Goal: Task Accomplishment & Management: Use online tool/utility

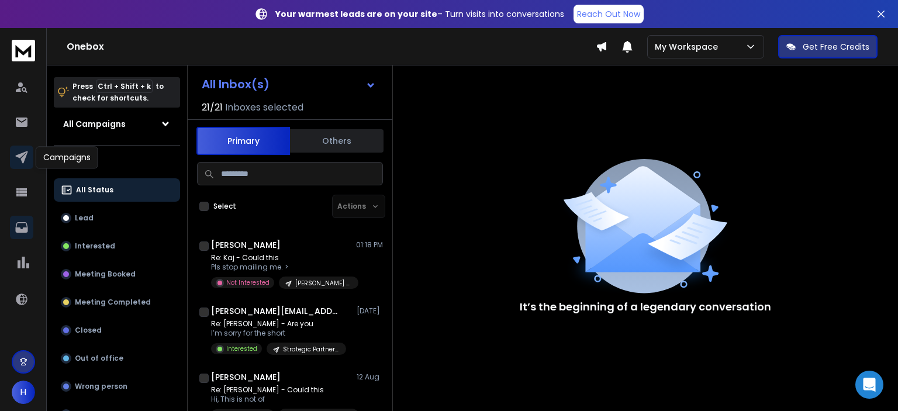
click at [23, 153] on icon at bounding box center [21, 157] width 12 height 12
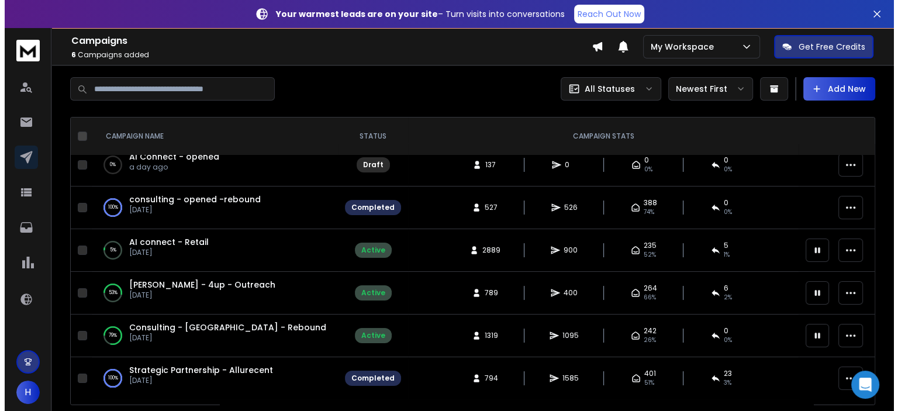
scroll to position [14, 0]
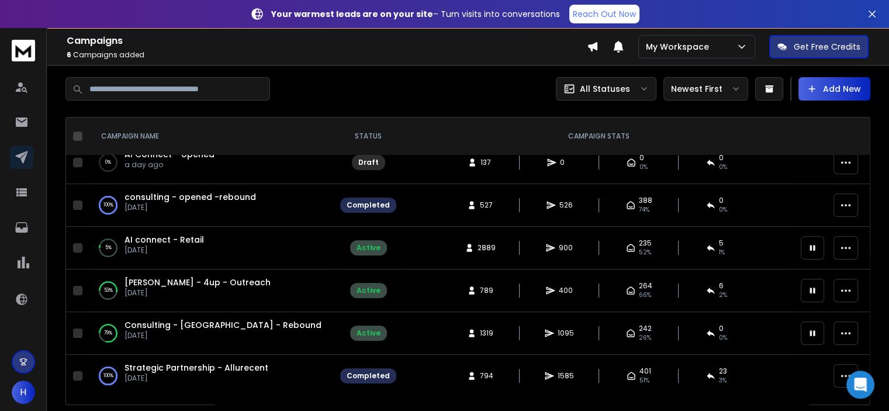
click at [146, 371] on span "Strategic Partnership - Allurecent" at bounding box center [197, 368] width 144 height 12
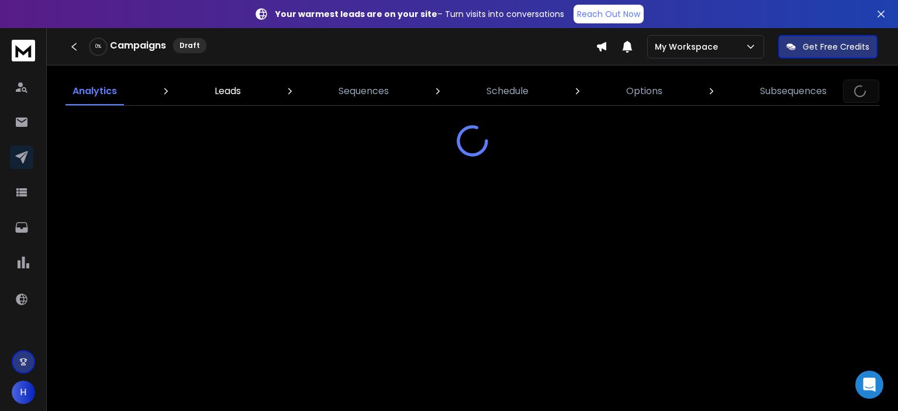
click at [227, 92] on p "Leads" at bounding box center [228, 91] width 26 height 14
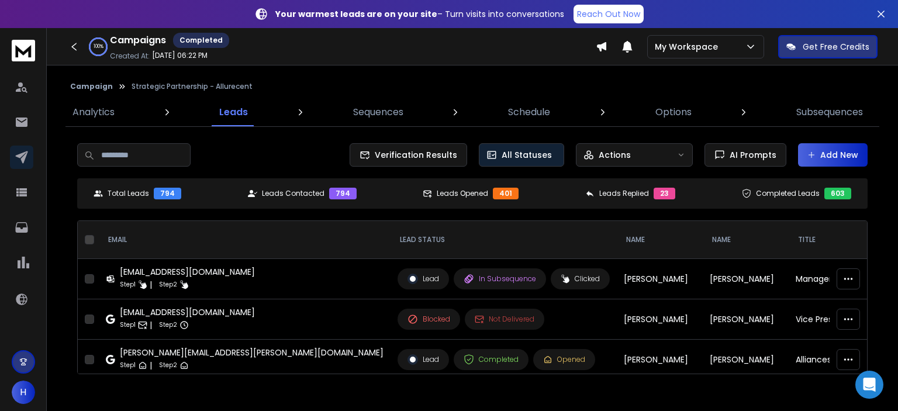
click at [563, 156] on button "All Statuses" at bounding box center [521, 154] width 85 height 23
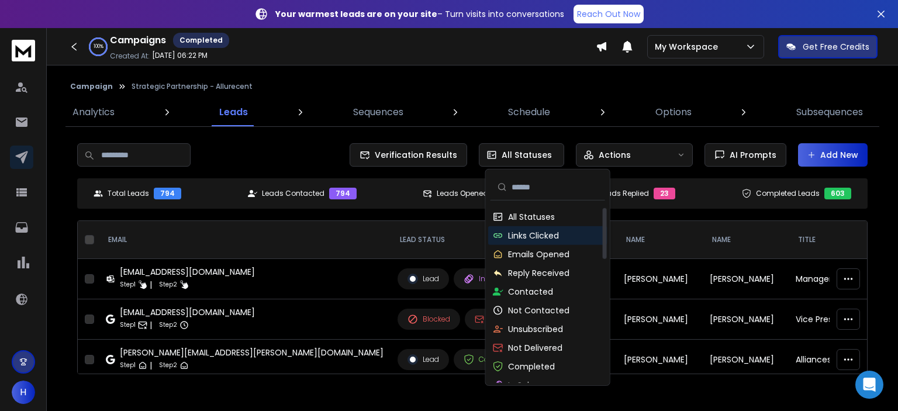
click at [527, 232] on p "Links Clicked" at bounding box center [533, 236] width 51 height 12
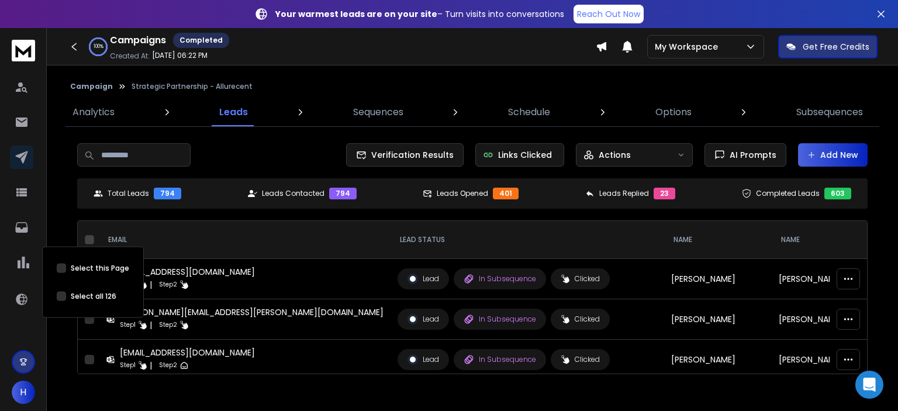
click at [89, 238] on button "Select this Page" at bounding box center [89, 239] width 9 height 9
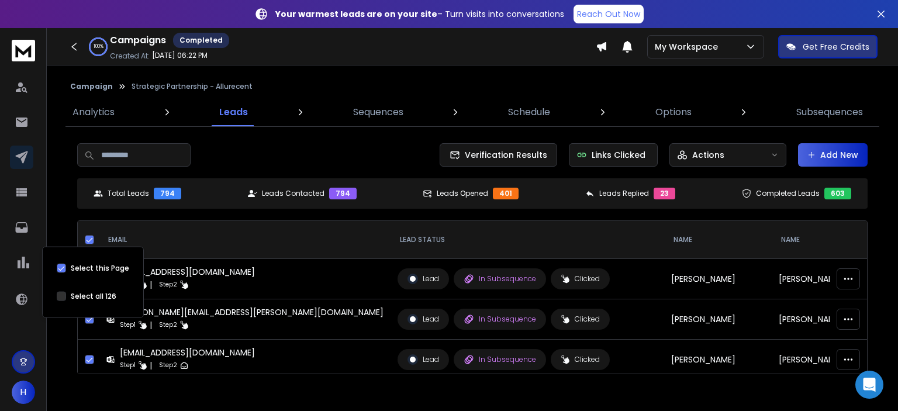
click at [63, 295] on button "Select this Page" at bounding box center [61, 296] width 9 height 9
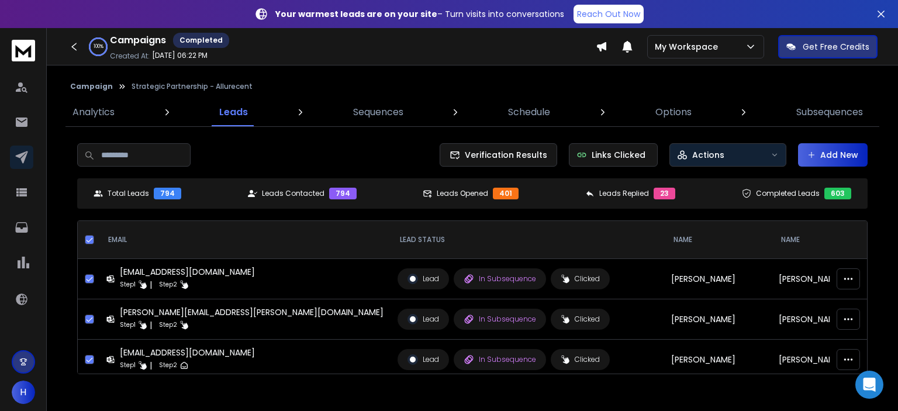
click at [747, 158] on div "Actions" at bounding box center [721, 155] width 89 height 12
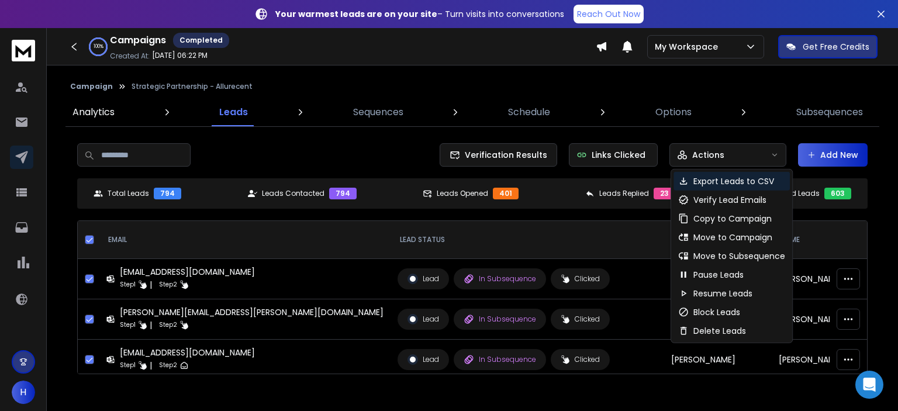
drag, startPoint x: 85, startPoint y: 114, endPoint x: 89, endPoint y: 119, distance: 6.2
click at [86, 115] on p "Analytics" at bounding box center [94, 112] width 42 height 14
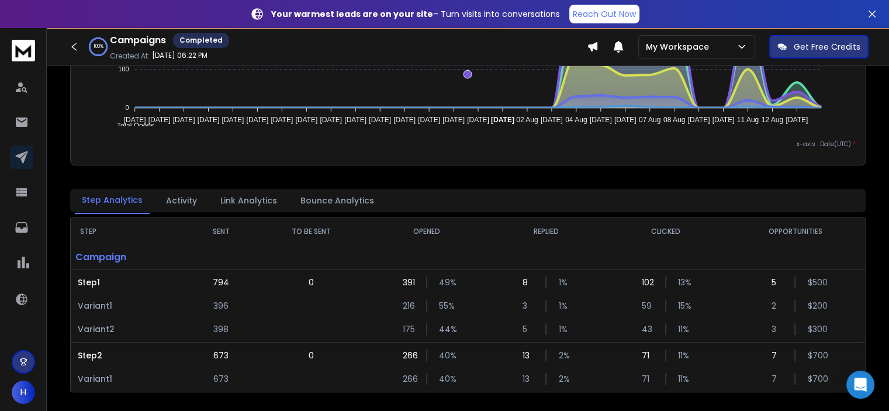
scroll to position [419, 0]
click at [248, 200] on button "Link Analytics" at bounding box center [248, 200] width 71 height 26
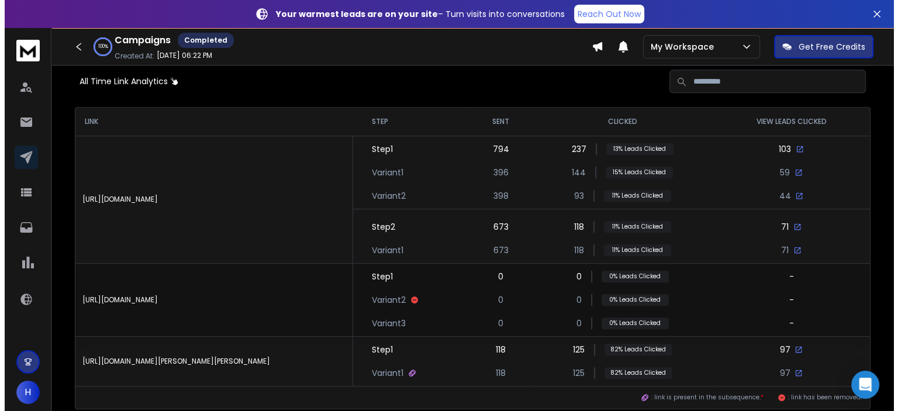
scroll to position [590, 0]
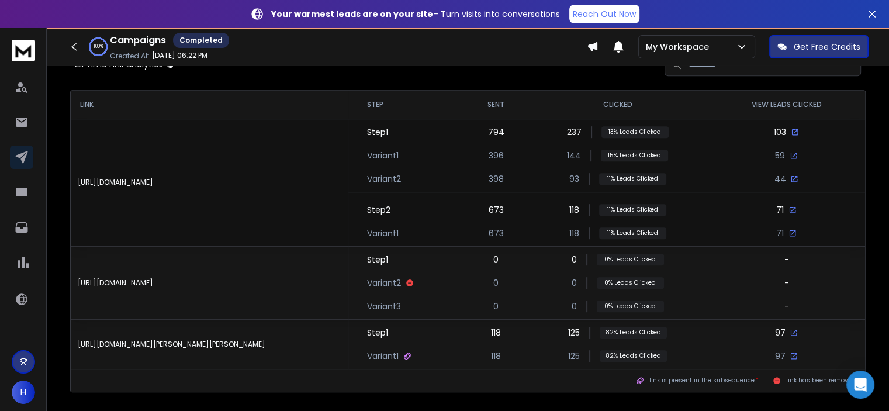
click at [796, 130] on icon at bounding box center [795, 132] width 8 height 8
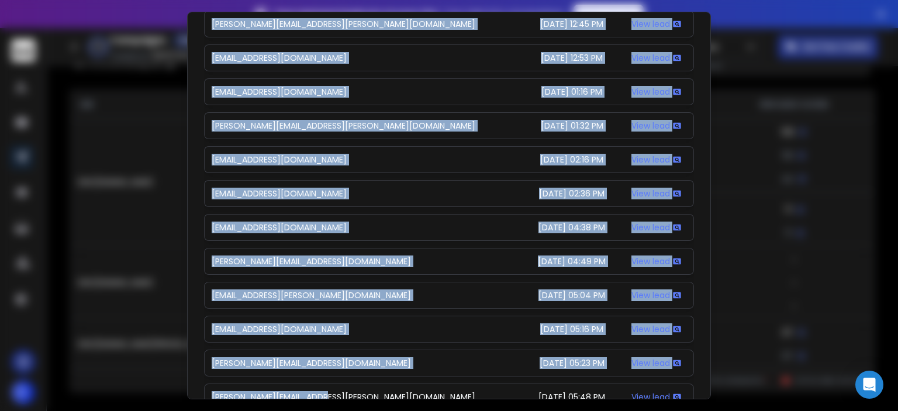
scroll to position [978, 0]
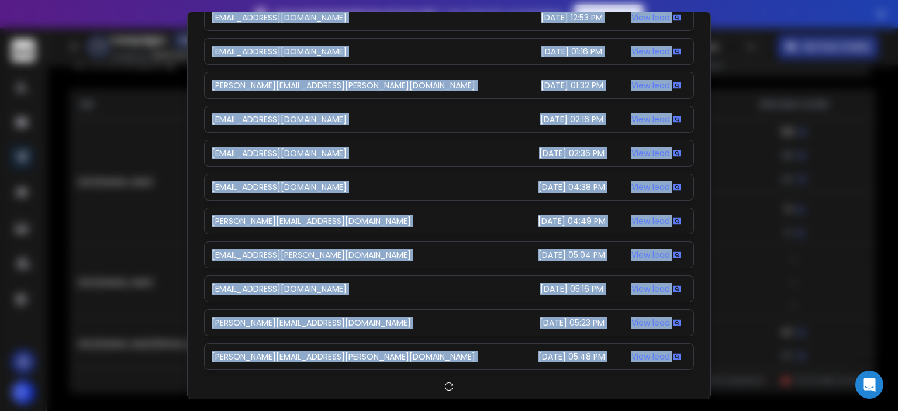
drag, startPoint x: 237, startPoint y: 212, endPoint x: 314, endPoint y: 404, distance: 207.3
click at [313, 404] on div "List of Leads Who Clicked on the Link Review the list of leads who have shown i…" at bounding box center [449, 205] width 898 height 411
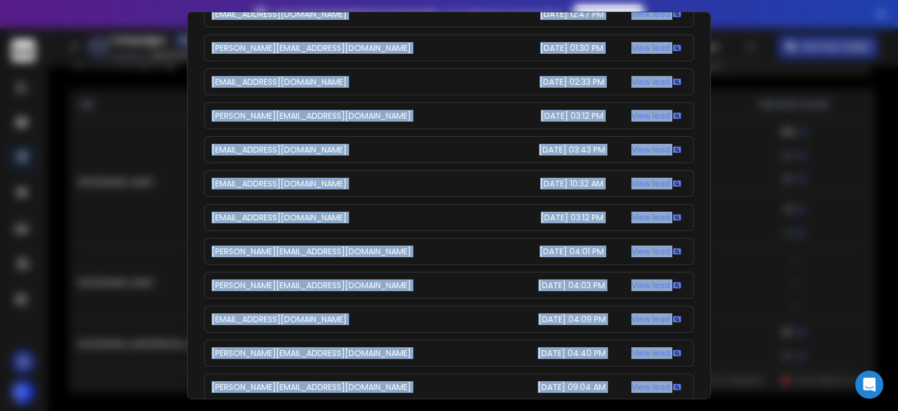
scroll to position [3254, 0]
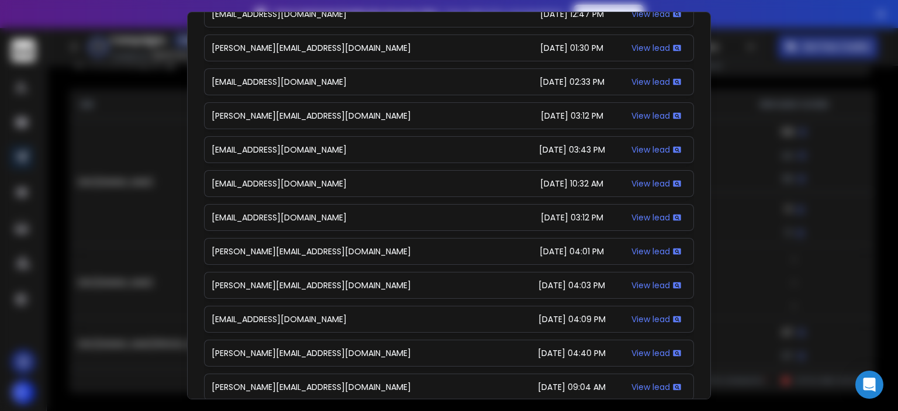
click at [129, 149] on div "List of Leads Who Clicked on the Link Review the list of leads who have shown i…" at bounding box center [449, 205] width 898 height 411
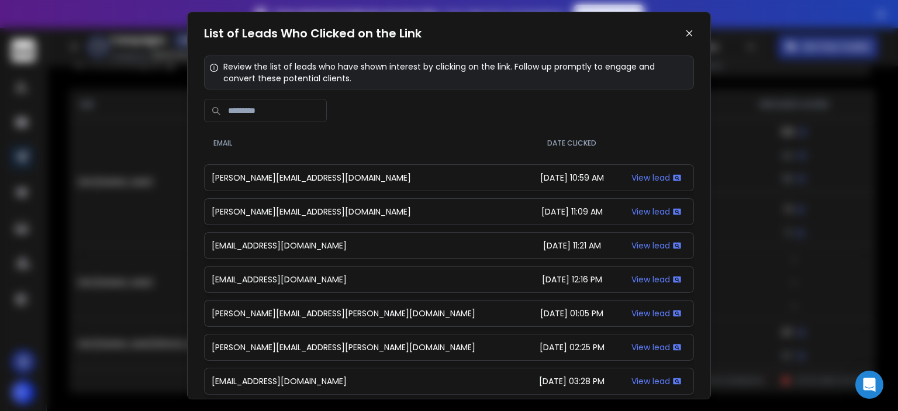
scroll to position [0, 0]
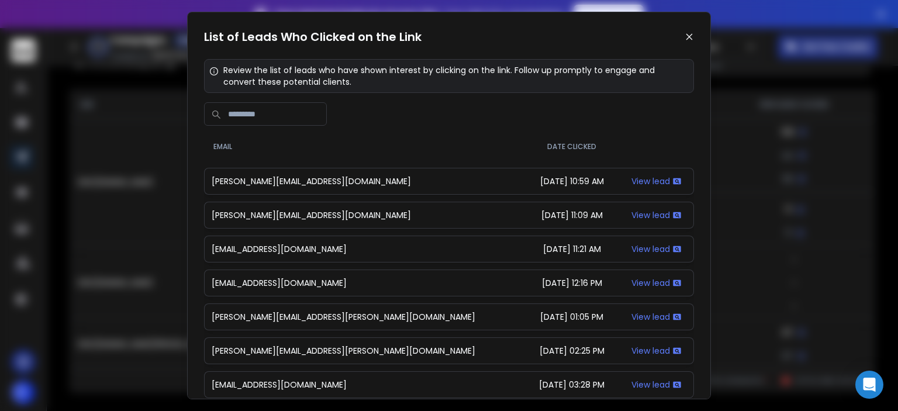
click at [685, 34] on icon at bounding box center [689, 36] width 9 height 9
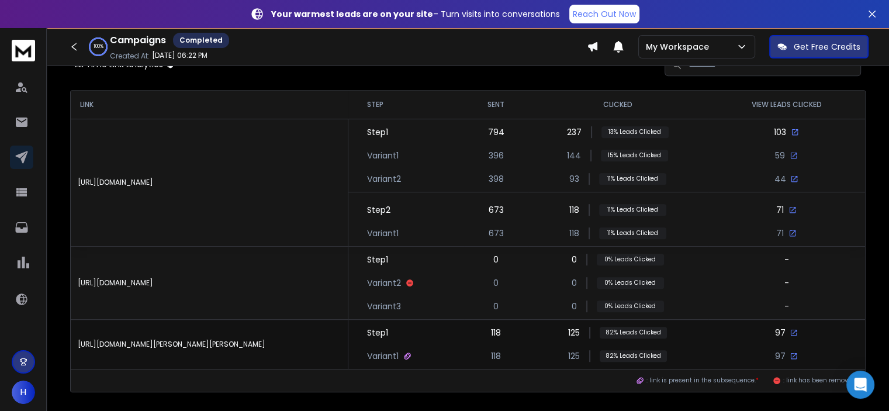
click at [793, 329] on icon at bounding box center [794, 333] width 8 height 8
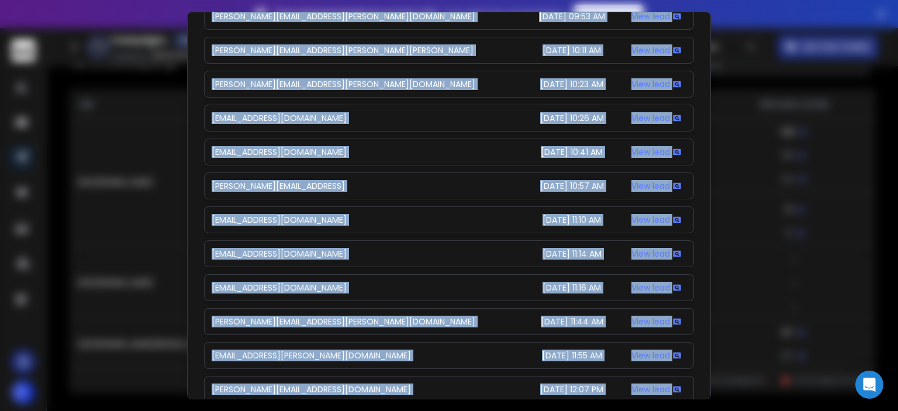
scroll to position [1078, 0]
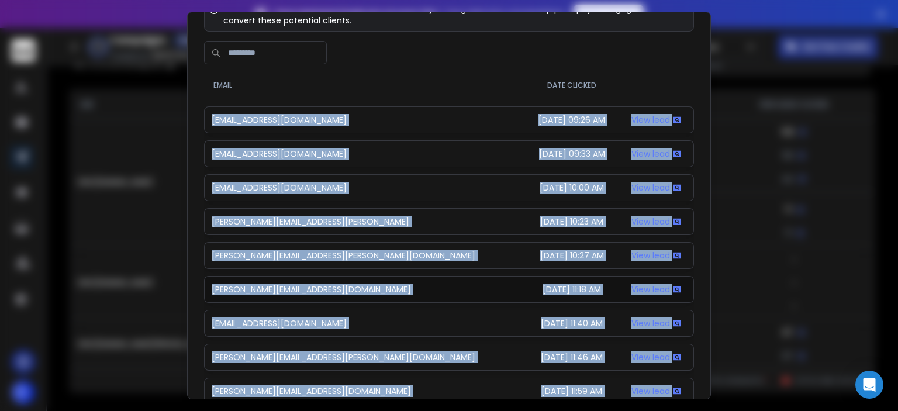
scroll to position [292, 0]
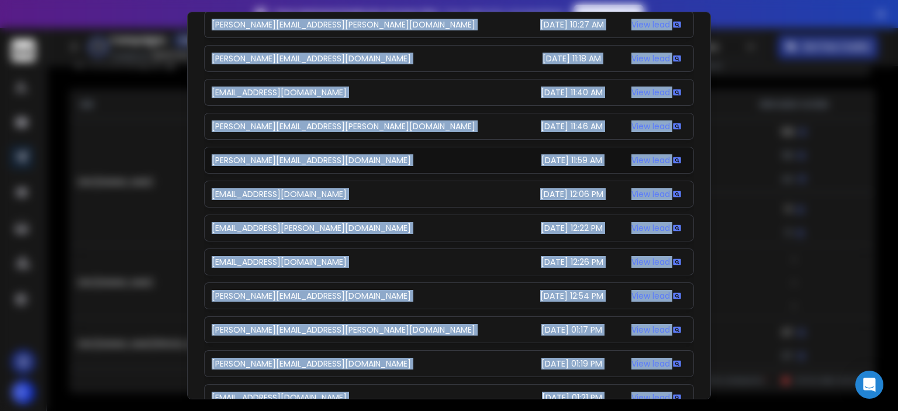
copy div "[EMAIL_ADDRESS][DOMAIN_NAME] [DATE] 09:26 AM View lead [EMAIL_ADDRESS][DOMAIN_N…"
click at [893, 166] on div "List of Leads Who Clicked on the Link Review the list of leads who have shown i…" at bounding box center [449, 205] width 898 height 411
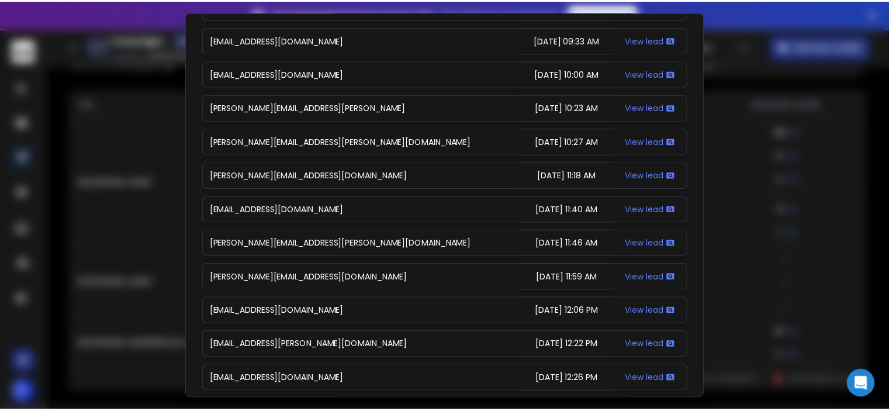
scroll to position [0, 0]
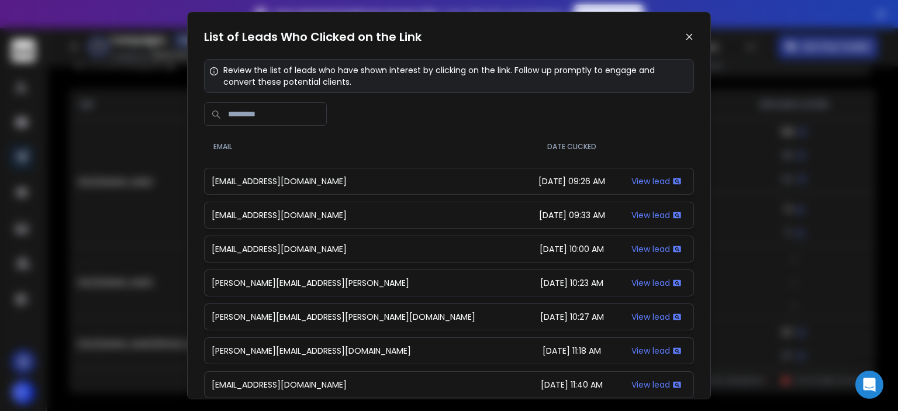
click at [691, 39] on icon at bounding box center [689, 36] width 9 height 9
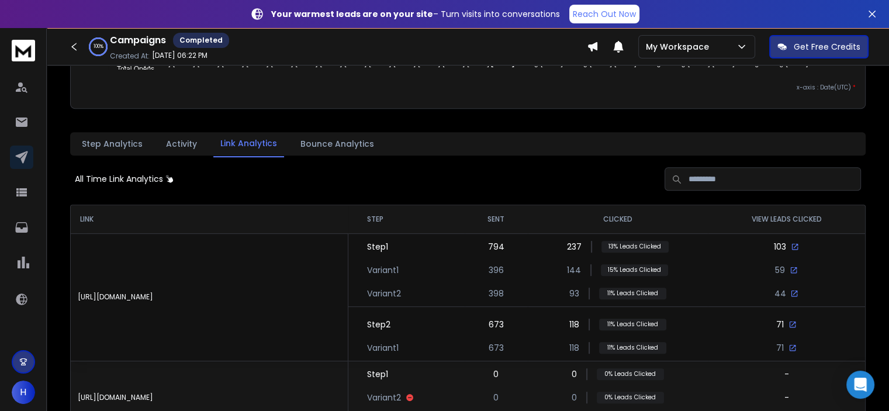
scroll to position [473, 0]
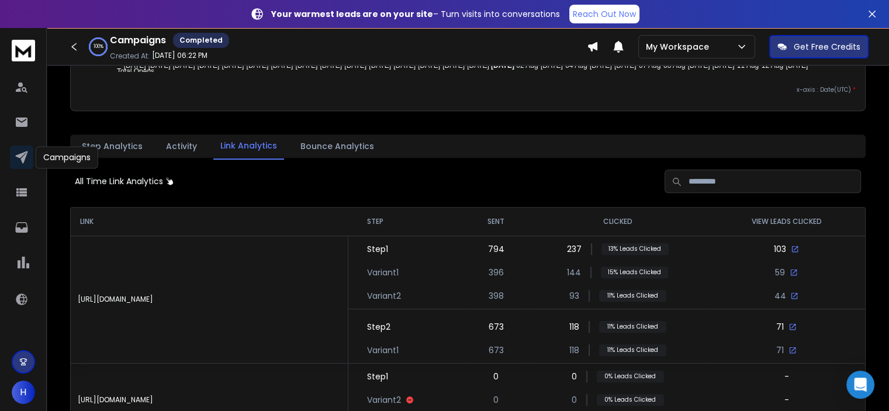
click at [22, 160] on icon at bounding box center [21, 157] width 12 height 12
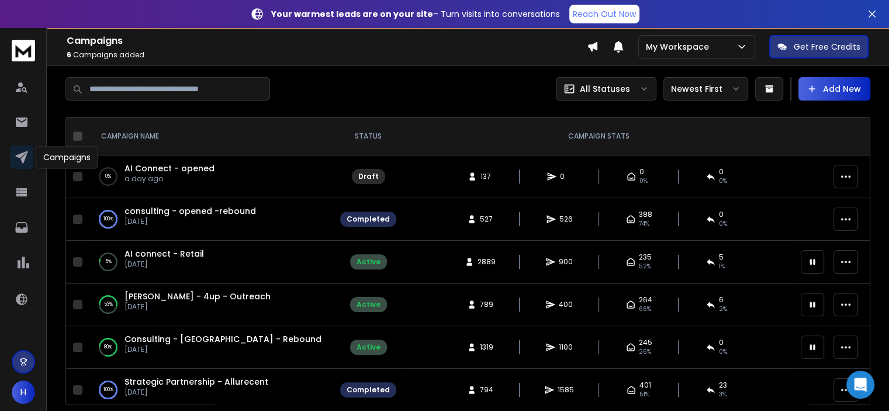
click at [25, 156] on icon at bounding box center [21, 157] width 12 height 12
drag, startPoint x: 23, startPoint y: 158, endPoint x: 35, endPoint y: 149, distance: 15.4
click at [23, 158] on icon at bounding box center [21, 157] width 12 height 12
click at [18, 149] on link at bounding box center [21, 157] width 23 height 23
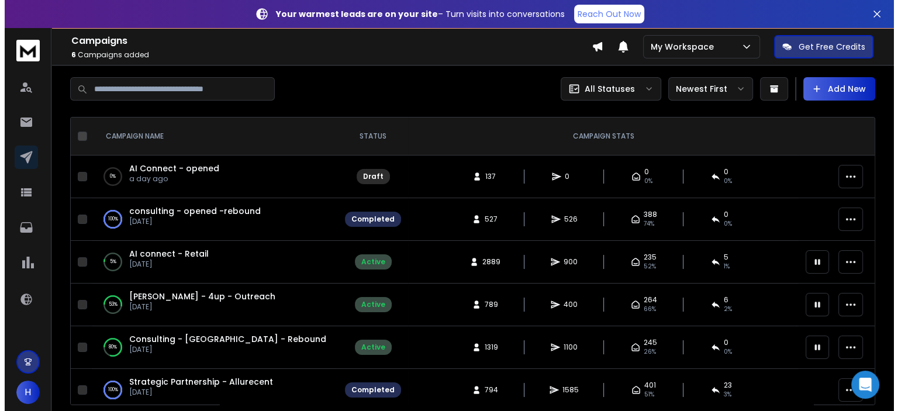
scroll to position [14, 0]
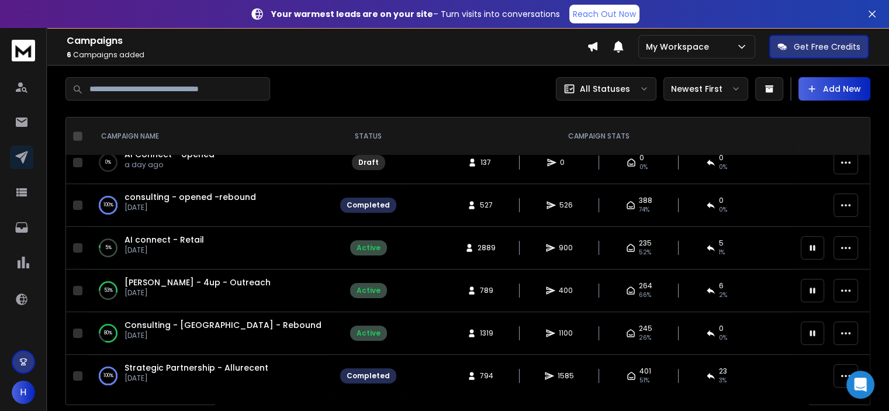
click at [154, 368] on span "Strategic Partnership - Allurecent" at bounding box center [197, 368] width 144 height 12
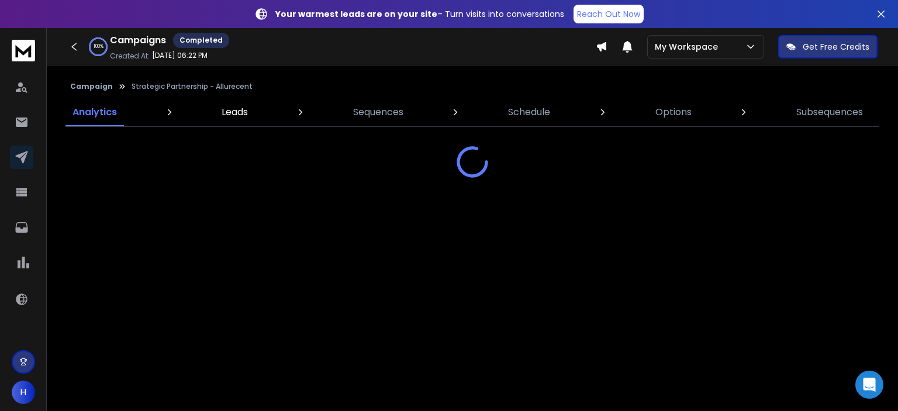
click at [250, 111] on link "Leads" at bounding box center [235, 112] width 40 height 28
click at [242, 113] on p "Leads" at bounding box center [233, 112] width 29 height 14
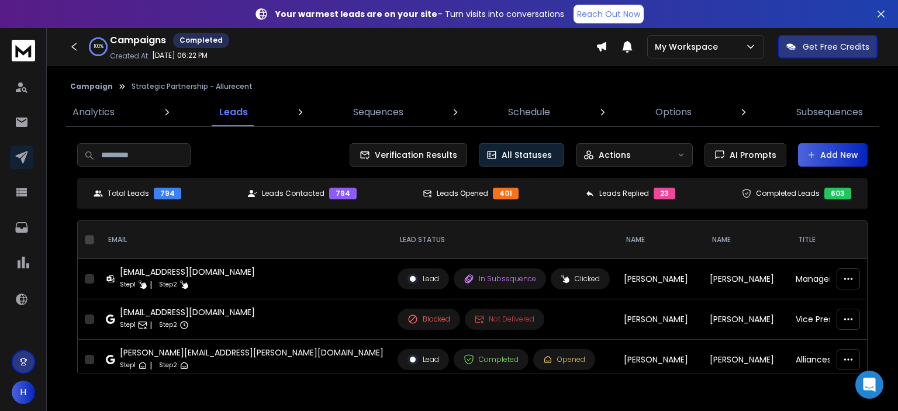
click at [542, 152] on p "All Statuses" at bounding box center [527, 155] width 50 height 12
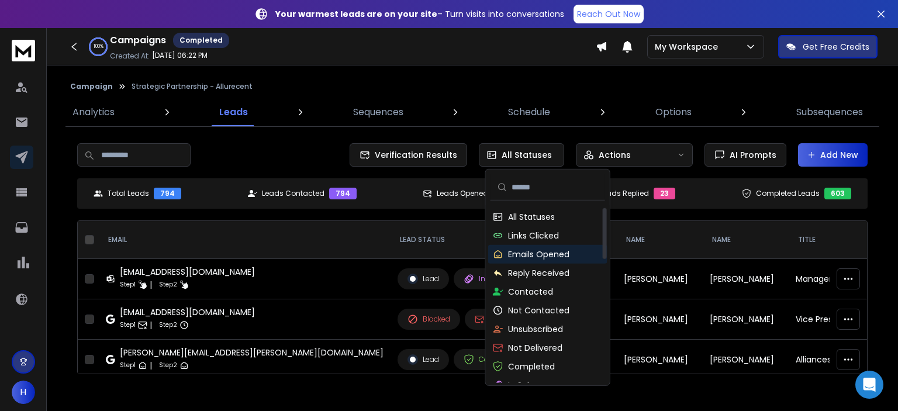
click at [519, 247] on div "Emails Opened" at bounding box center [547, 254] width 119 height 19
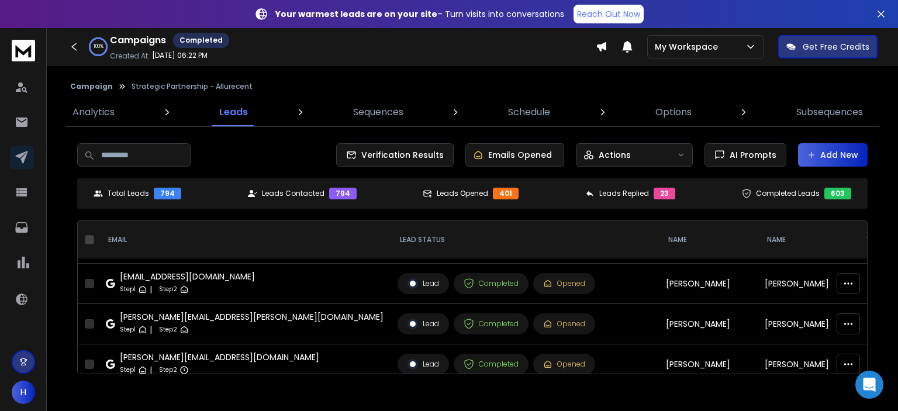
scroll to position [2323, 0]
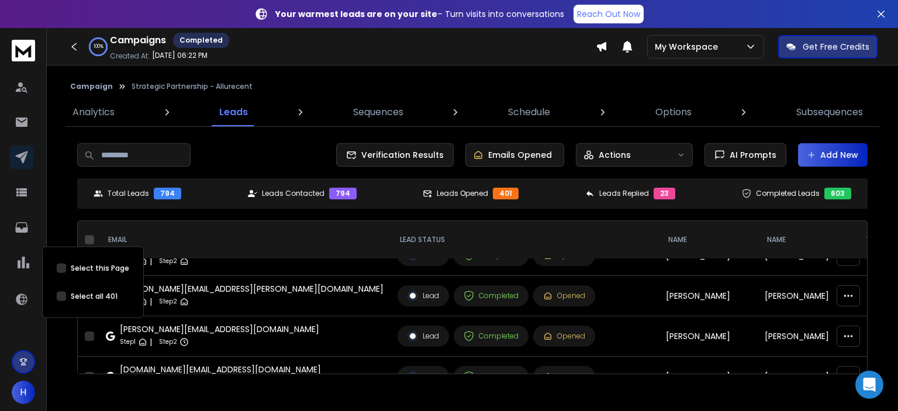
click at [89, 236] on button "Select this Page" at bounding box center [89, 239] width 9 height 9
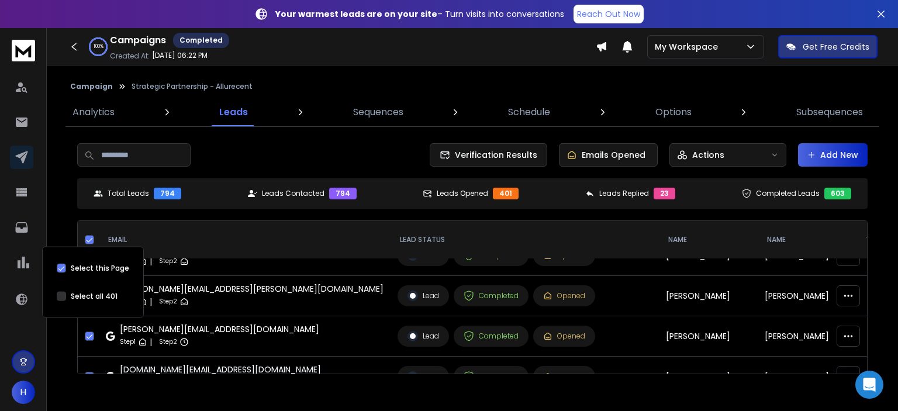
click at [58, 292] on button "Select this Page" at bounding box center [61, 296] width 9 height 9
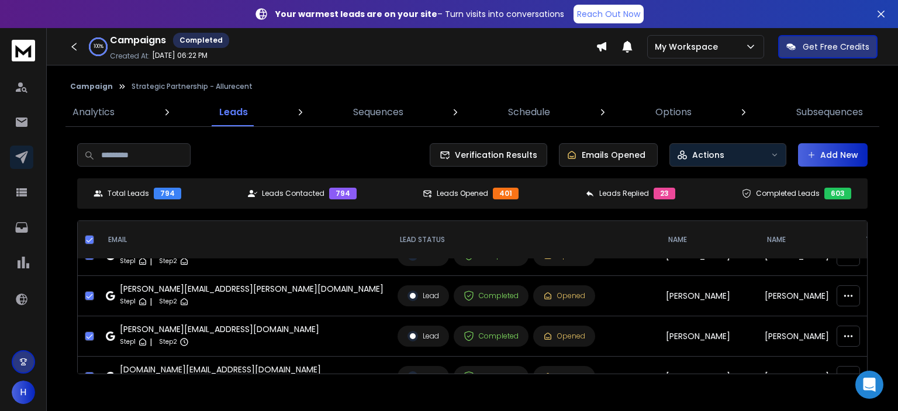
click at [763, 147] on button "Actions" at bounding box center [728, 154] width 117 height 23
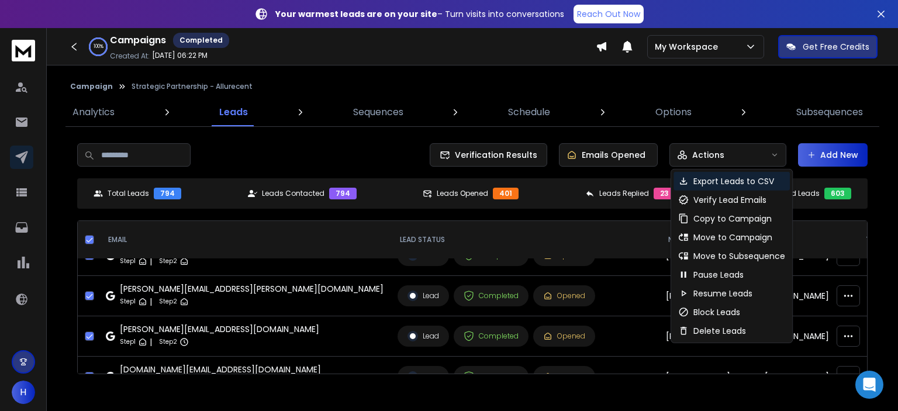
click at [721, 177] on p "Export Leads to CSV" at bounding box center [734, 181] width 81 height 12
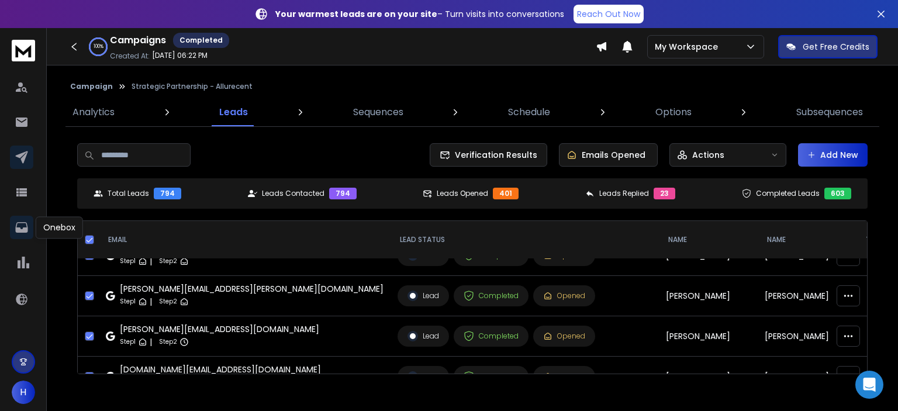
click at [15, 231] on icon at bounding box center [22, 227] width 14 height 14
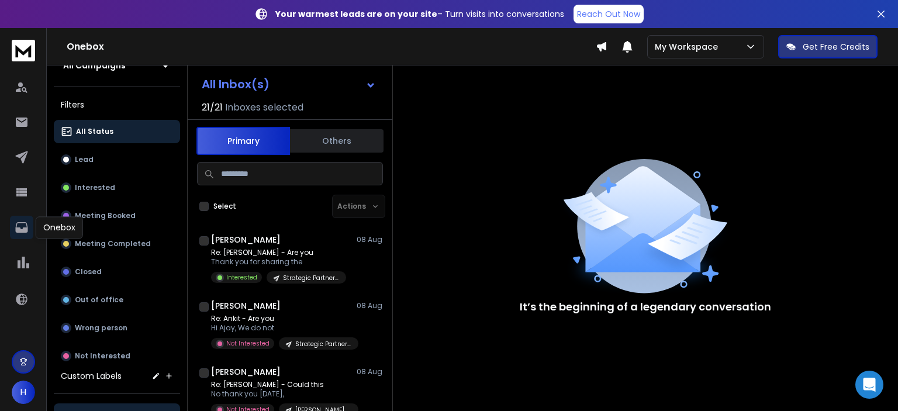
scroll to position [526, 0]
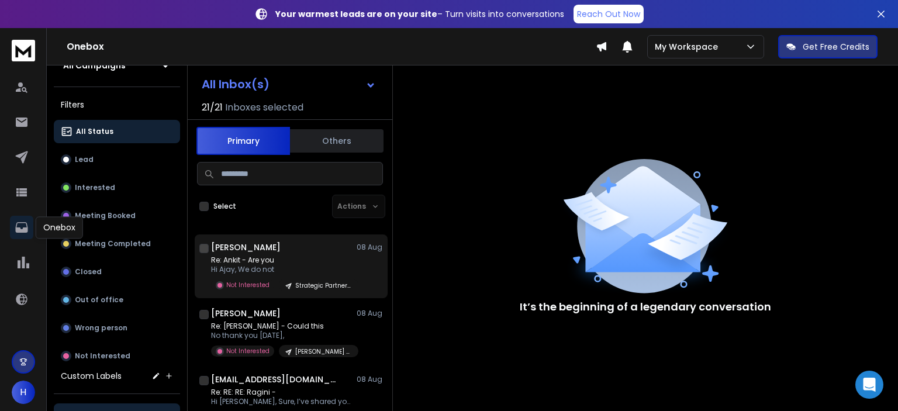
click at [255, 268] on p "Hi Ajay, We do not" at bounding box center [281, 269] width 140 height 9
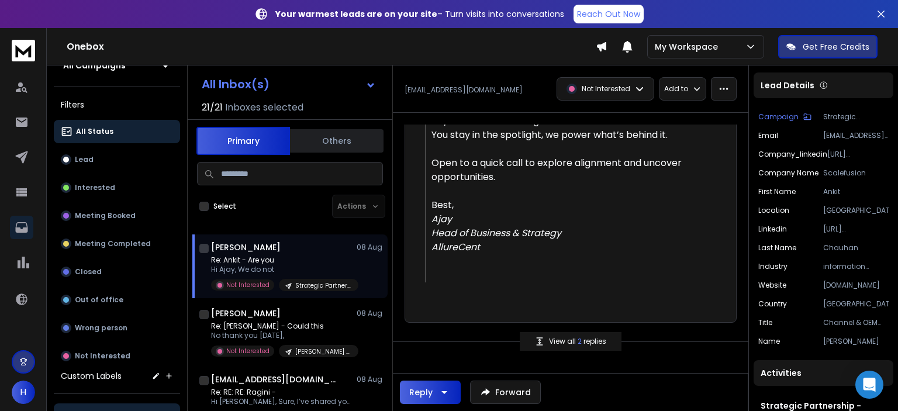
scroll to position [664, 0]
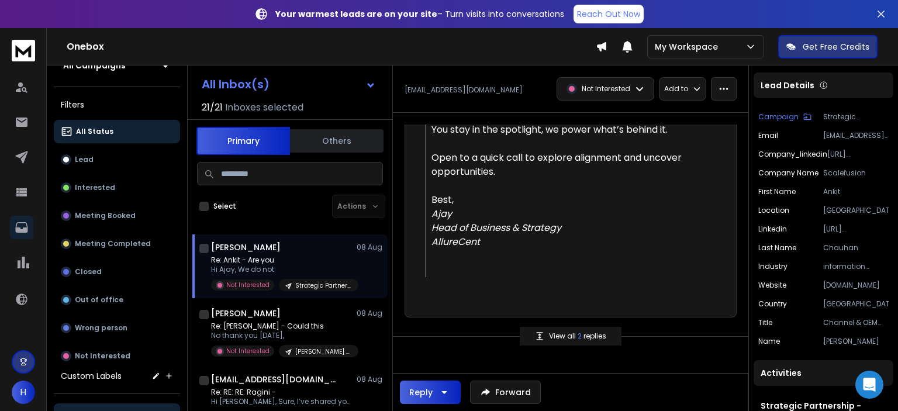
click at [566, 340] on p "View all 2 replies" at bounding box center [577, 336] width 57 height 9
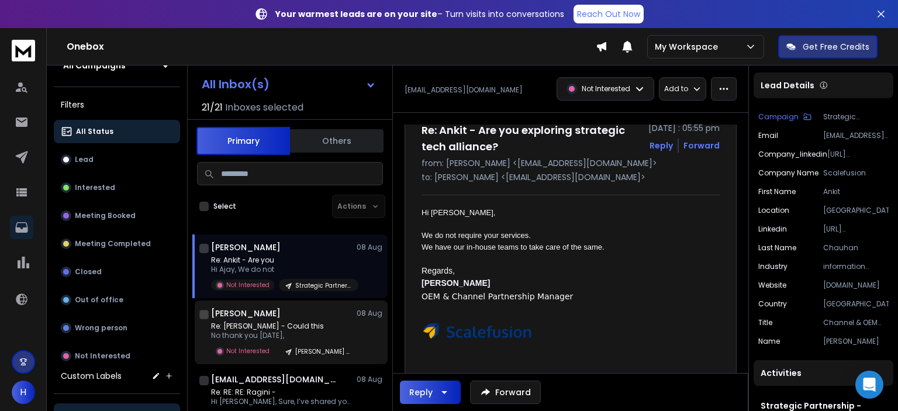
scroll to position [585, 0]
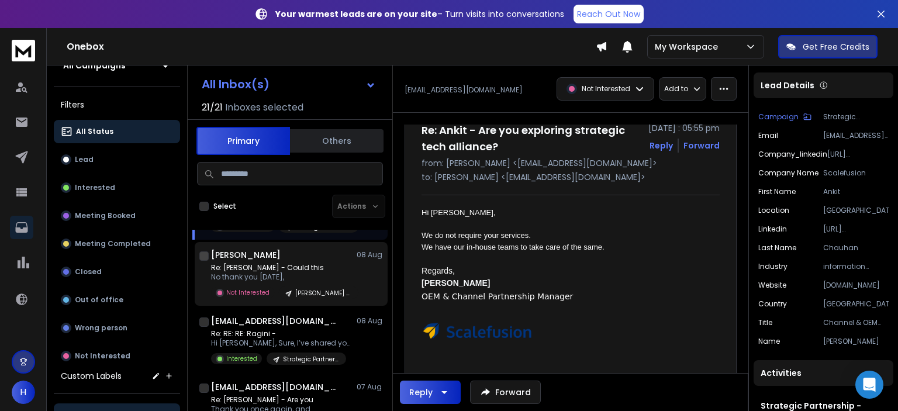
click at [254, 278] on p "No thank you [DATE]," at bounding box center [281, 277] width 140 height 9
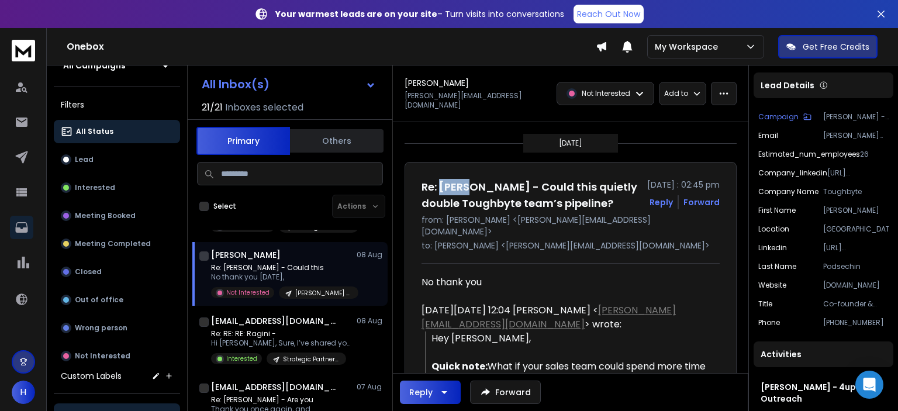
drag, startPoint x: 467, startPoint y: 177, endPoint x: 441, endPoint y: 180, distance: 25.9
click at [441, 180] on h1 "Re: [PERSON_NAME] - Could this quietly double Toughbyte team’s pipeline?" at bounding box center [531, 195] width 219 height 33
copy h1 "[PERSON_NAME]"
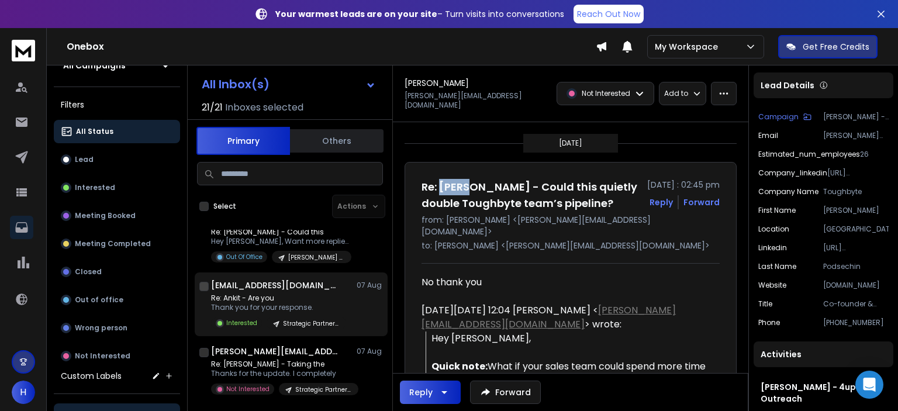
scroll to position [936, 0]
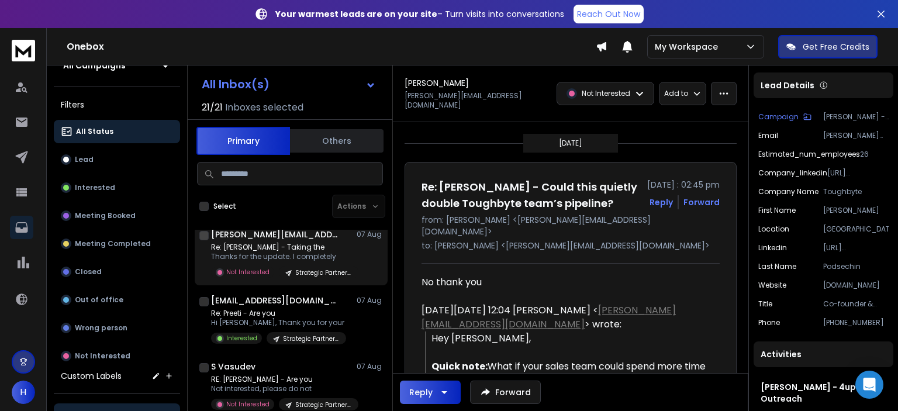
click at [274, 251] on p "Re: [PERSON_NAME] - Taking the" at bounding box center [281, 247] width 140 height 9
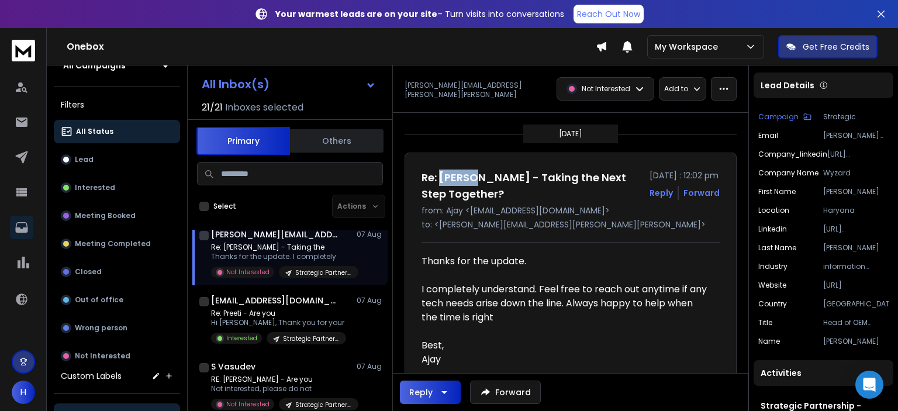
drag, startPoint x: 478, startPoint y: 178, endPoint x: 439, endPoint y: 181, distance: 39.3
click at [439, 181] on h1 "Re: [PERSON_NAME] - Taking the Next Step Together?" at bounding box center [532, 186] width 221 height 33
copy h1 "[PERSON_NAME]"
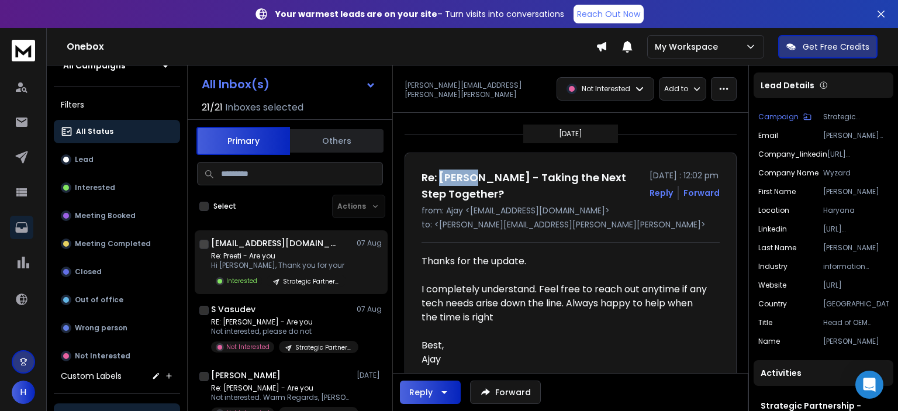
scroll to position [994, 0]
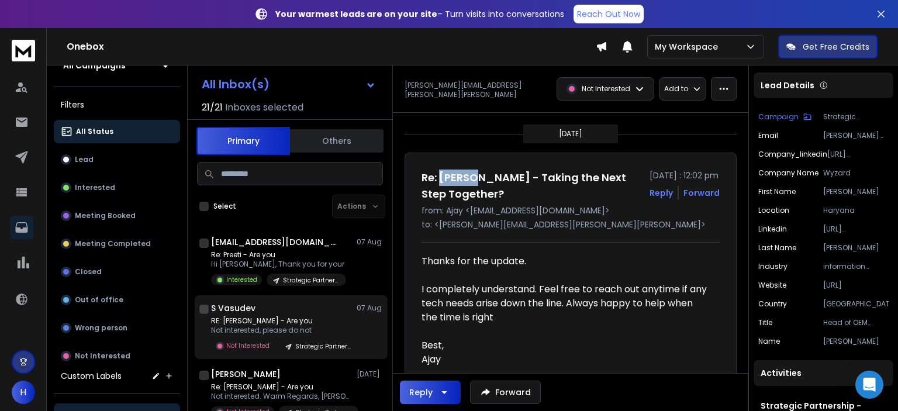
click at [278, 318] on p "RE: [PERSON_NAME] - Are you" at bounding box center [281, 320] width 140 height 9
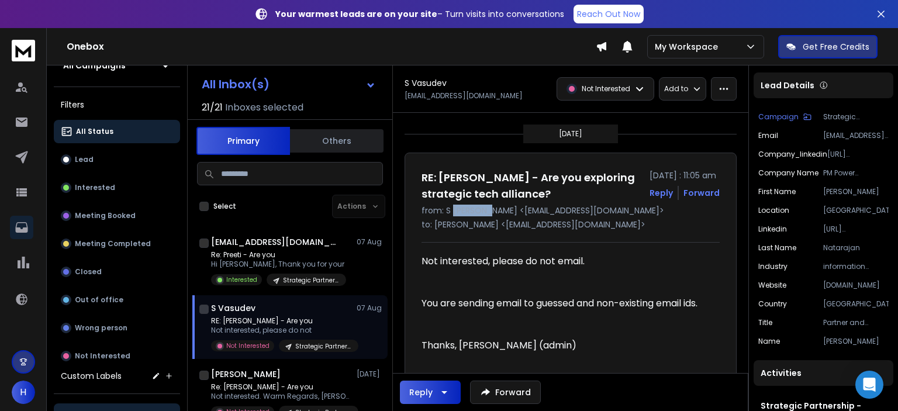
drag, startPoint x: 488, startPoint y: 212, endPoint x: 452, endPoint y: 213, distance: 35.7
click at [452, 213] on p "from: S [PERSON_NAME] <[EMAIL_ADDRESS][DOMAIN_NAME]>" at bounding box center [571, 211] width 298 height 12
copy p "Vasudev"
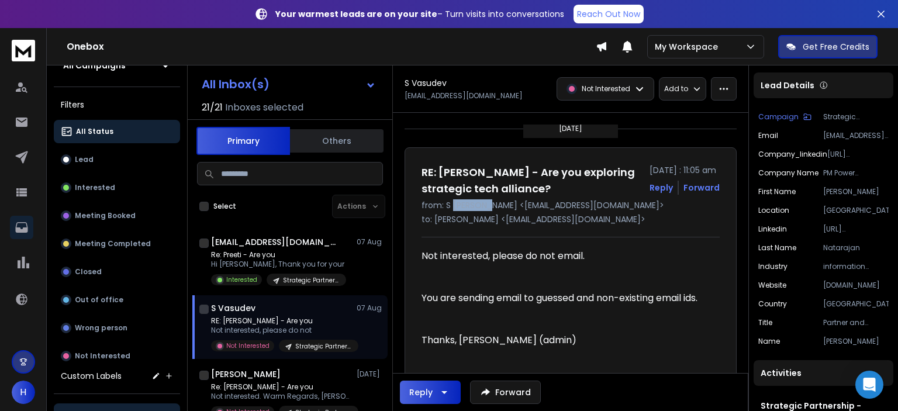
scroll to position [0, 0]
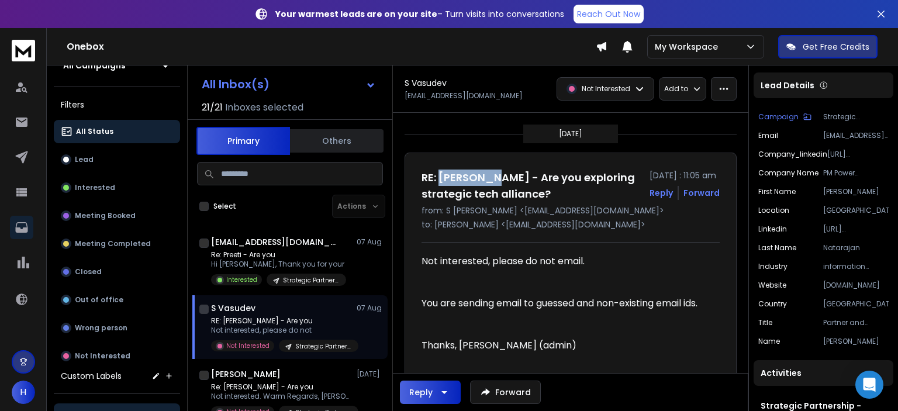
drag, startPoint x: 477, startPoint y: 177, endPoint x: 442, endPoint y: 182, distance: 35.0
click at [442, 182] on h1 "RE: [PERSON_NAME] - Are you exploring strategic tech alliance?" at bounding box center [532, 186] width 221 height 33
copy h1 "[PERSON_NAME] -"
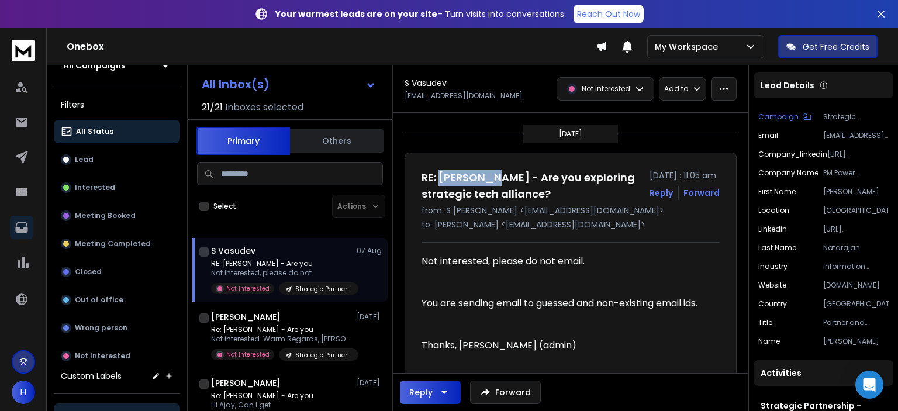
scroll to position [1053, 0]
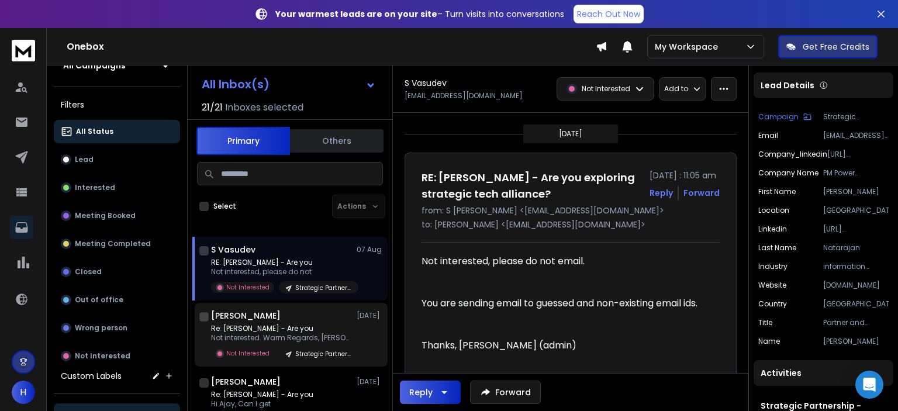
click at [287, 320] on div "[PERSON_NAME] Bodkay [DATE]" at bounding box center [297, 316] width 172 height 12
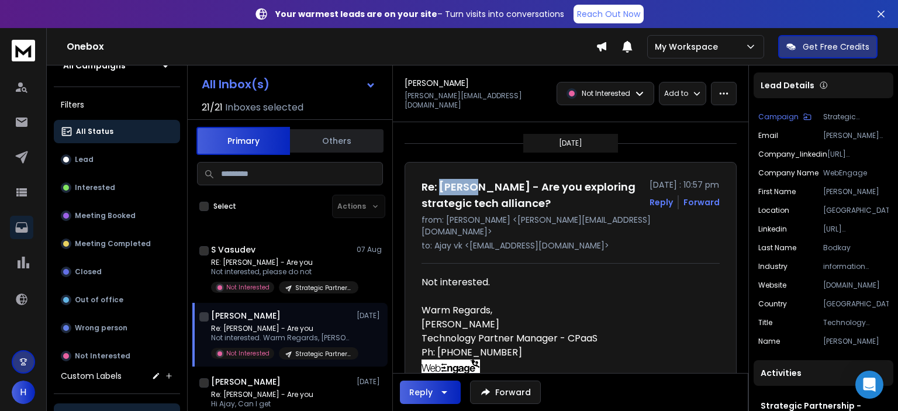
drag, startPoint x: 472, startPoint y: 177, endPoint x: 443, endPoint y: 181, distance: 29.6
click at [443, 181] on h1 "Re: [PERSON_NAME] - Are you exploring strategic tech alliance?" at bounding box center [532, 195] width 221 height 33
copy h1 "[PERSON_NAME]"
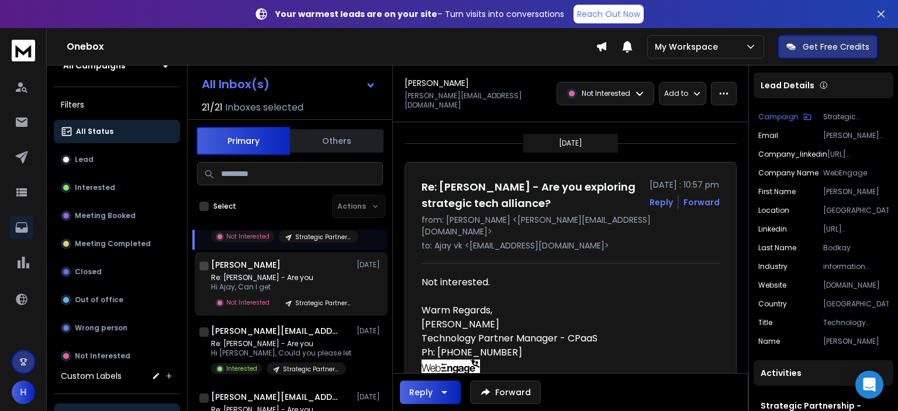
click at [258, 283] on p "Hi Ajay, Can I get" at bounding box center [281, 286] width 140 height 9
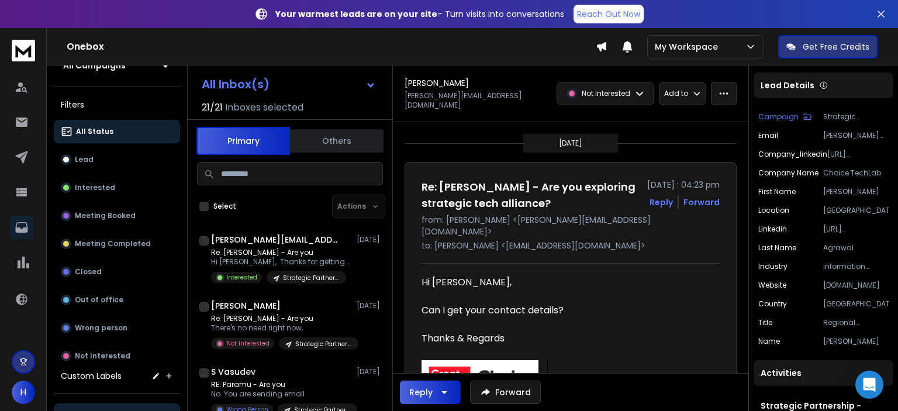
scroll to position [1345, 0]
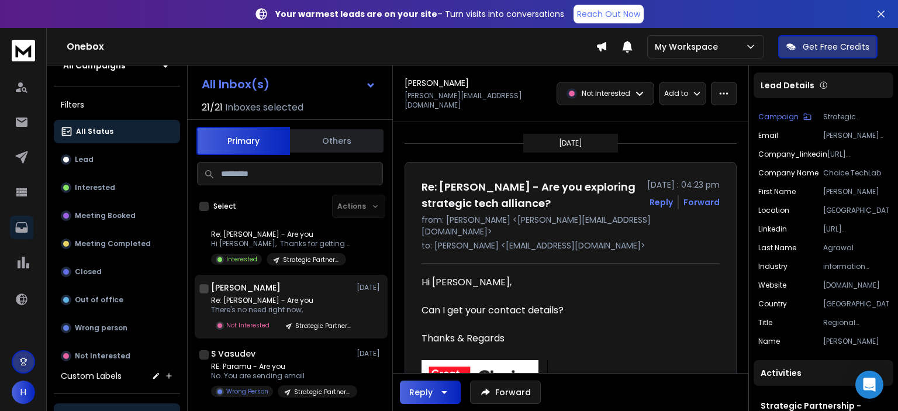
click at [260, 304] on p "Re: [PERSON_NAME] - Are you" at bounding box center [281, 300] width 140 height 9
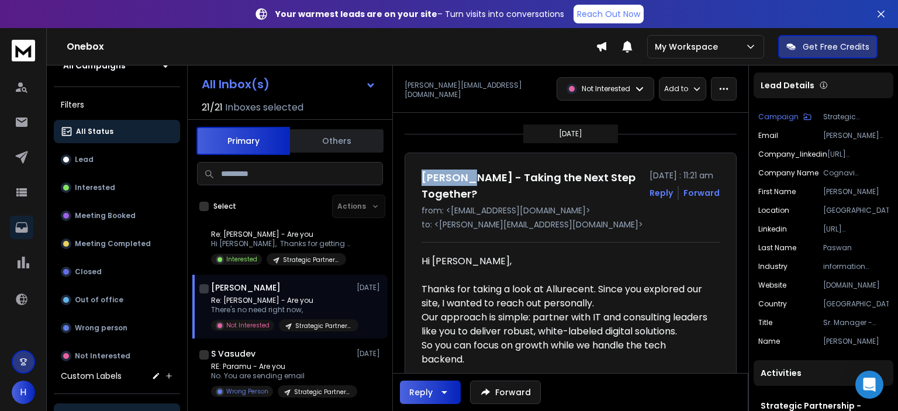
drag, startPoint x: 465, startPoint y: 181, endPoint x: 421, endPoint y: 181, distance: 44.4
click at [422, 181] on h1 "[PERSON_NAME] - Taking the Next Step Together?" at bounding box center [532, 186] width 221 height 33
copy h1 "[PERSON_NAME]"
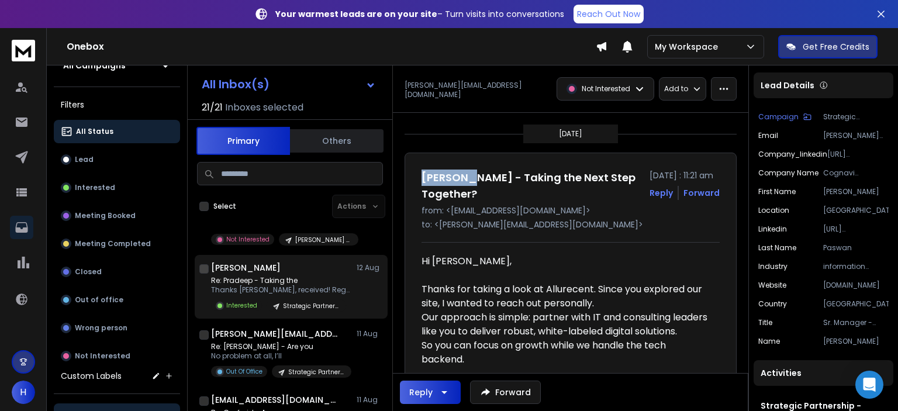
scroll to position [292, 0]
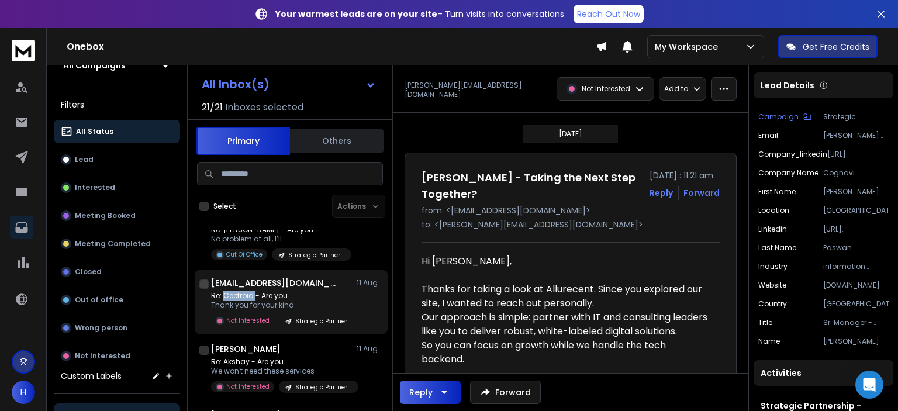
drag, startPoint x: 254, startPoint y: 295, endPoint x: 224, endPoint y: 296, distance: 30.5
click at [224, 296] on p "Re: Ceefroid - Are you" at bounding box center [281, 295] width 140 height 9
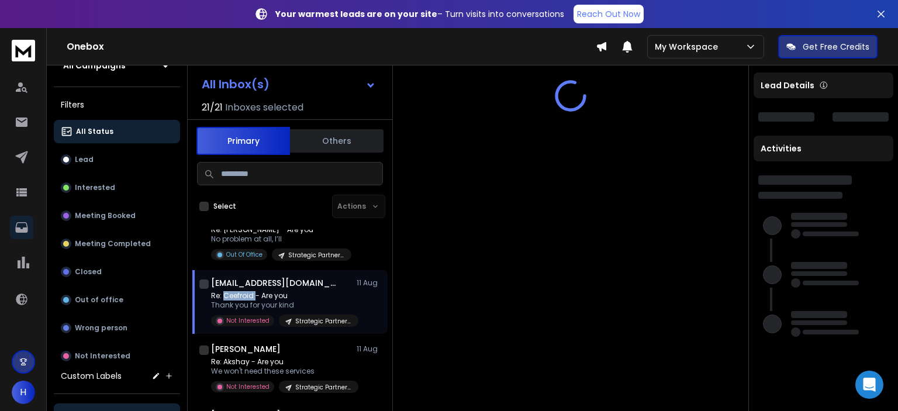
copy p "Ceefroid"
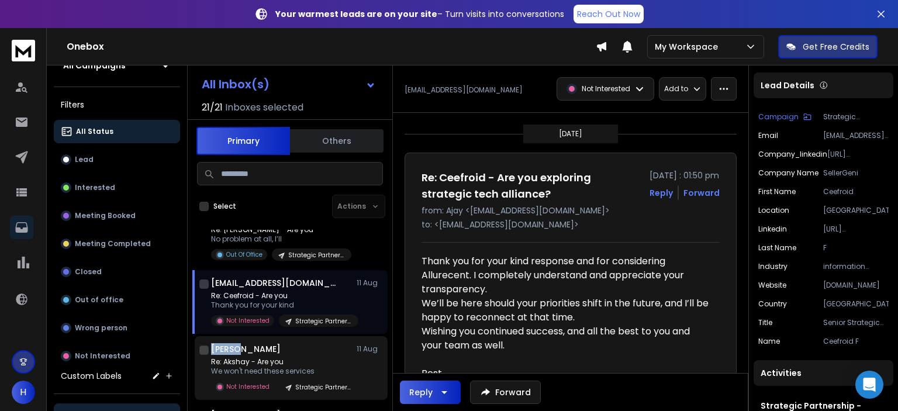
drag, startPoint x: 241, startPoint y: 350, endPoint x: 210, endPoint y: 354, distance: 31.2
click at [210, 354] on div "[PERSON_NAME] [DATE] Re: Akshay - Are you We won't need these services Not Inte…" at bounding box center [291, 368] width 193 height 64
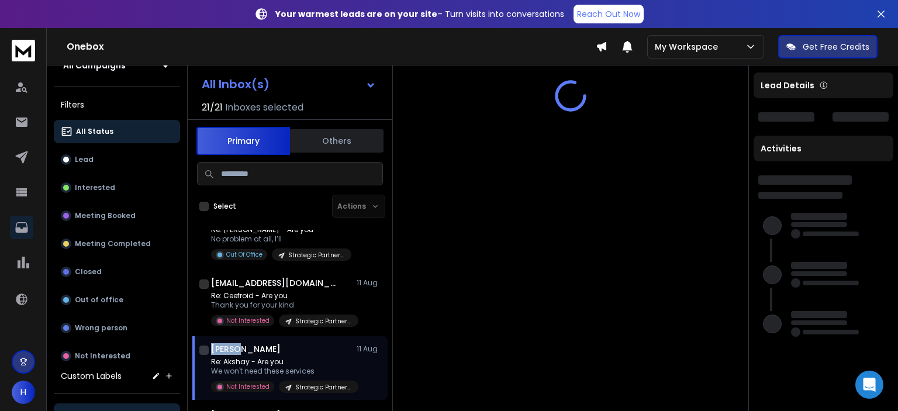
copy h1 "Akshay"
